Goal: Navigation & Orientation: Find specific page/section

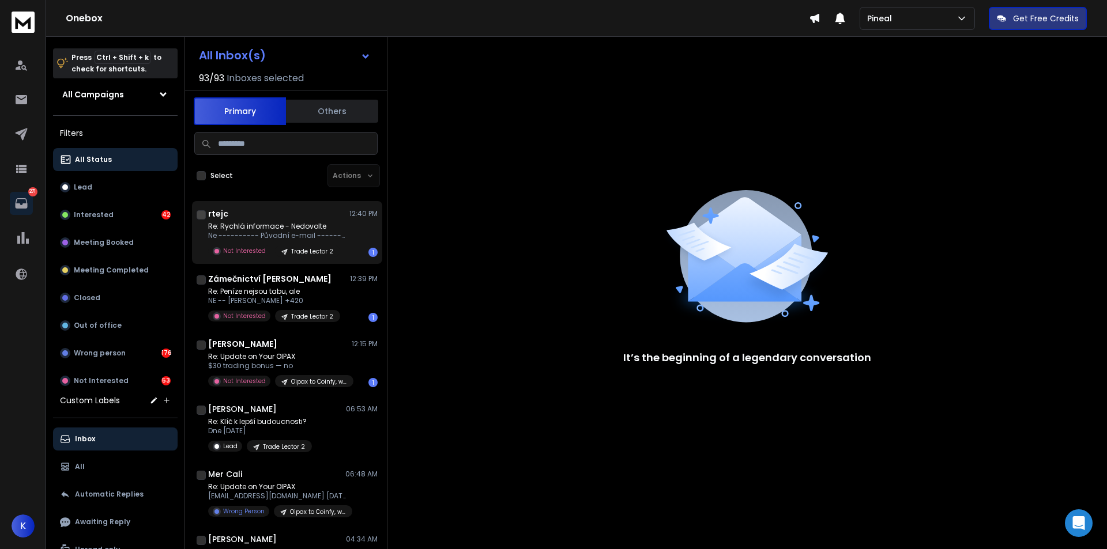
click at [337, 237] on p "Ne ---------- Původní e-mail ----------" at bounding box center [277, 235] width 138 height 9
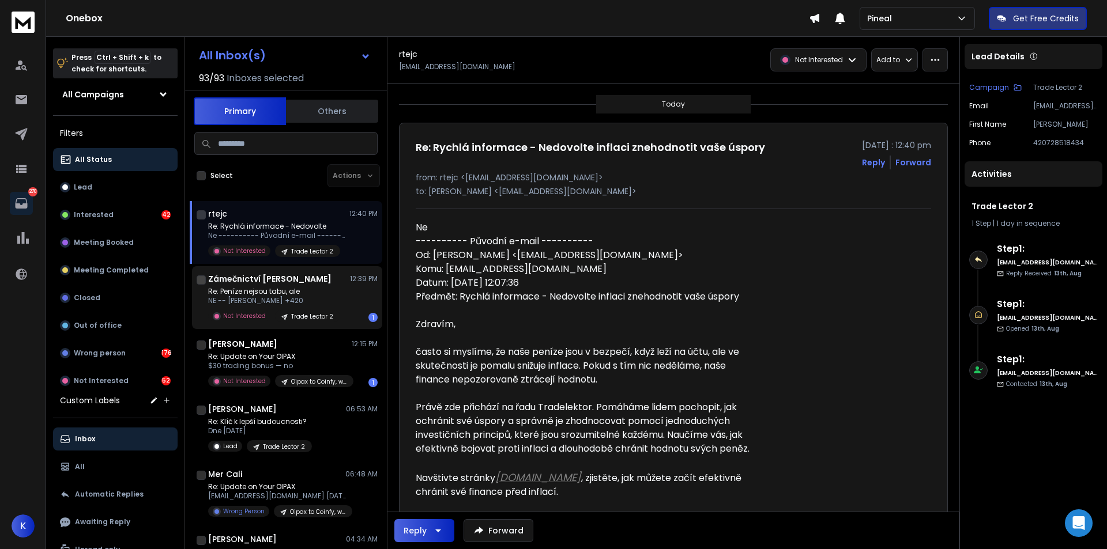
click at [326, 299] on p "NE -- [PERSON_NAME] +420" at bounding box center [274, 300] width 132 height 9
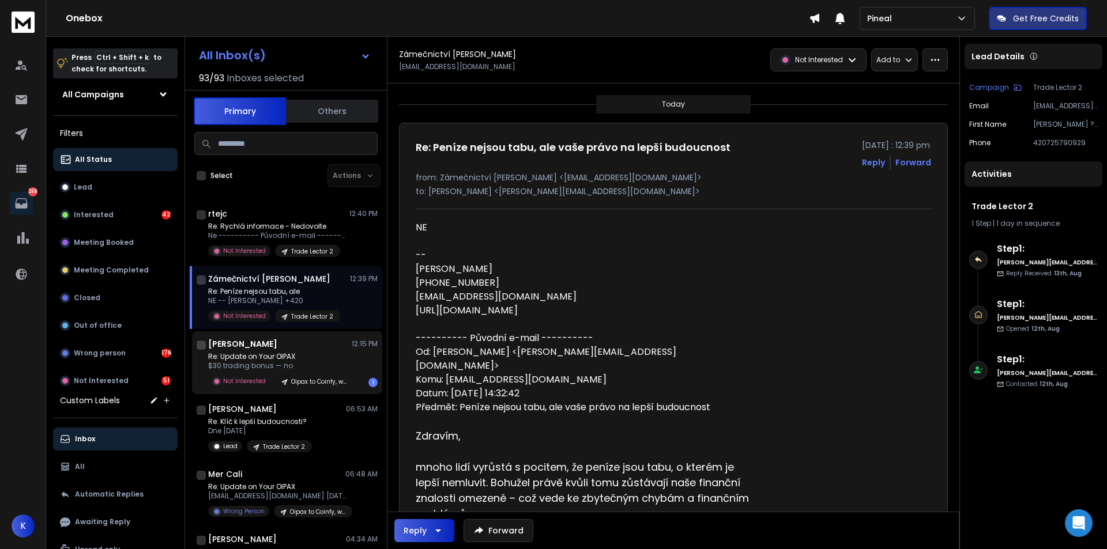
click at [314, 349] on div "[PERSON_NAME] 12:15 PM" at bounding box center [292, 344] width 169 height 12
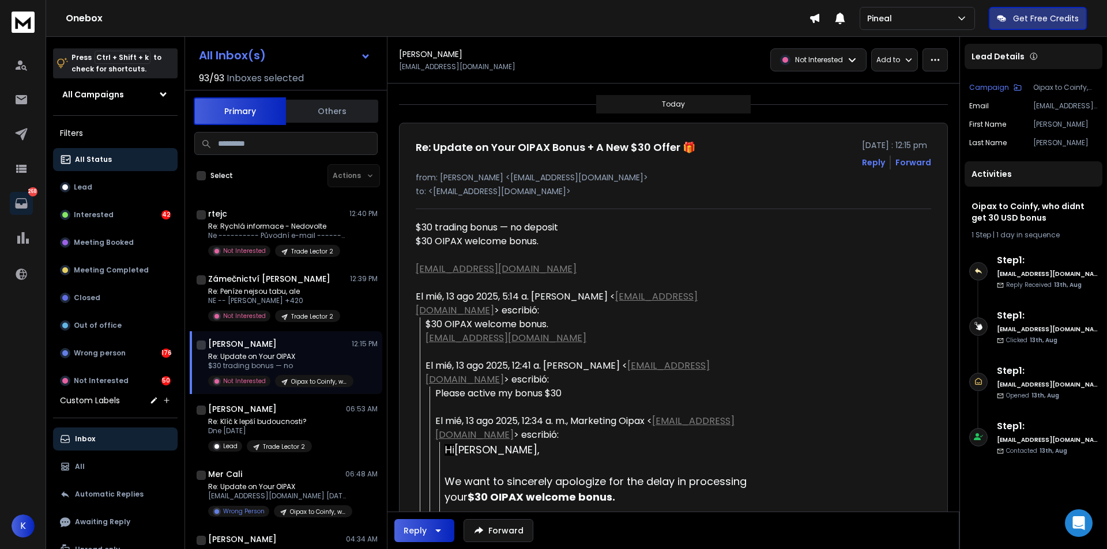
click at [474, 225] on div "$30 trading bonus — no deposit $30 OIPAX welcome bonus. [EMAIL_ADDRESS][DOMAIN_…" at bounding box center [584, 248] width 337 height 55
click at [101, 220] on div "Interested" at bounding box center [87, 215] width 54 height 10
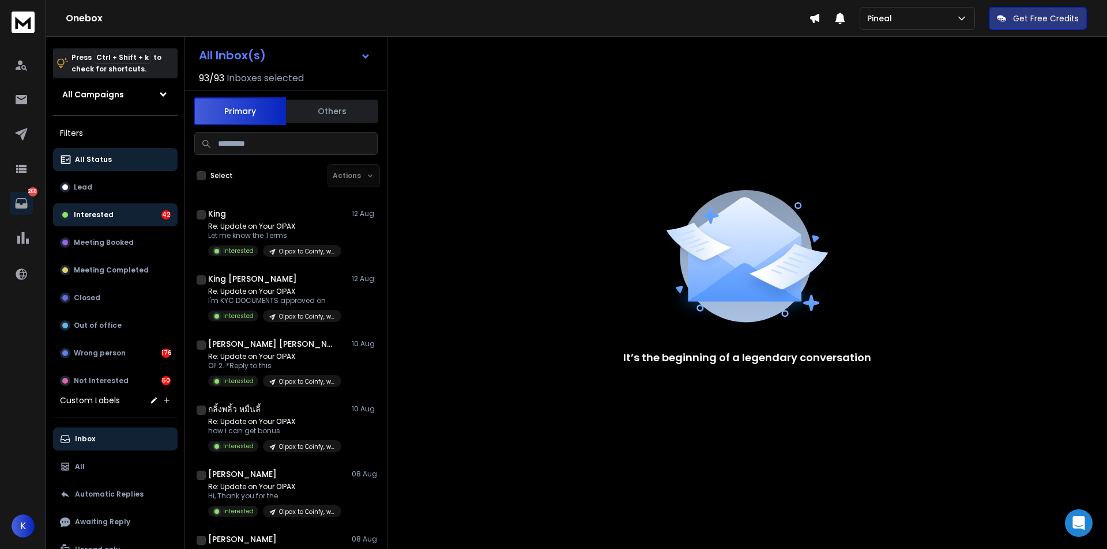
click at [127, 158] on button "All Status" at bounding box center [115, 159] width 125 height 23
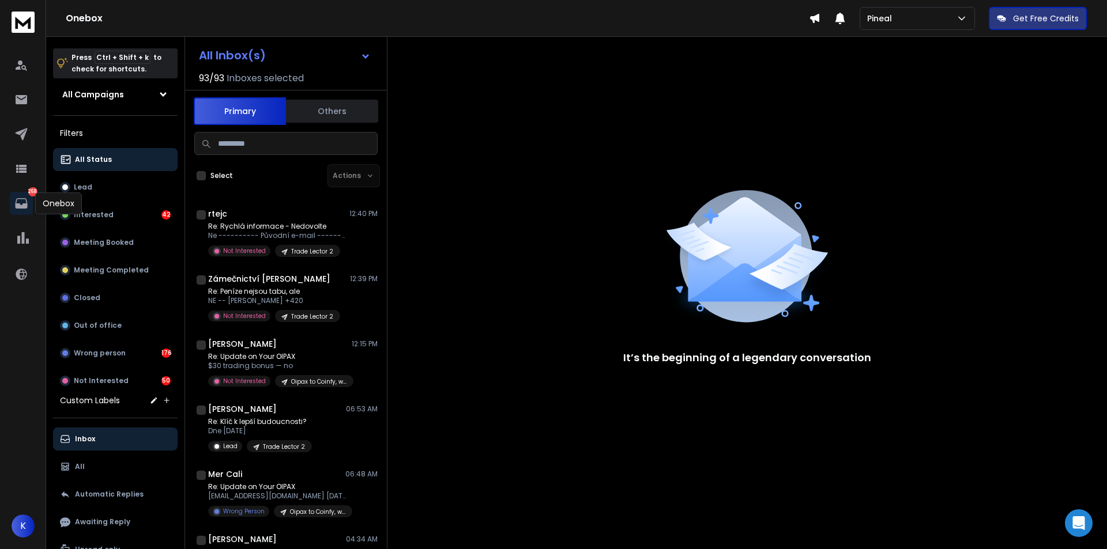
click at [30, 201] on link "268" at bounding box center [21, 203] width 23 height 23
click at [25, 104] on icon at bounding box center [21, 100] width 14 height 14
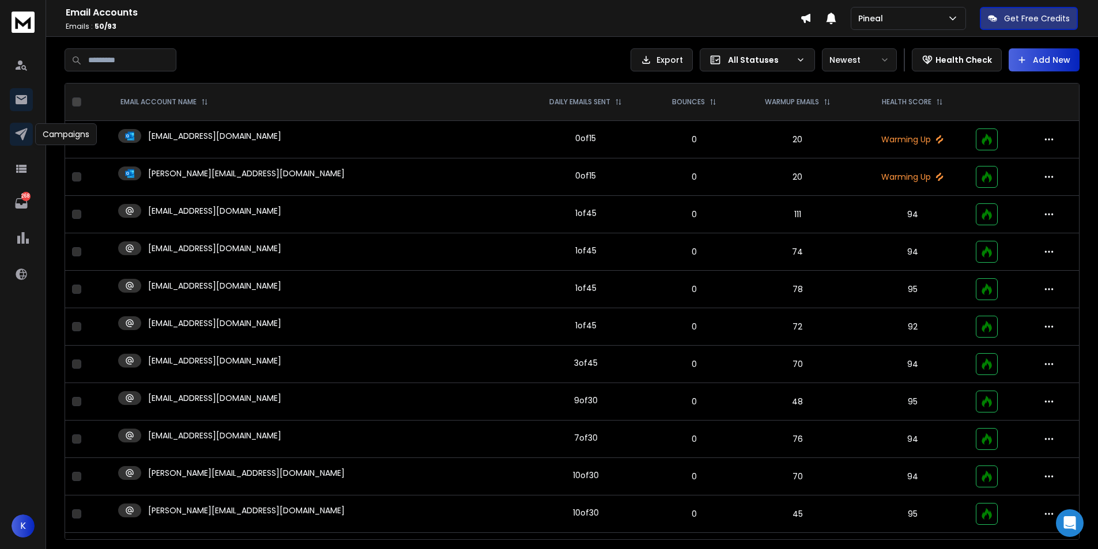
click at [25, 132] on icon at bounding box center [21, 134] width 12 height 12
